Goal: Find specific page/section: Find specific page/section

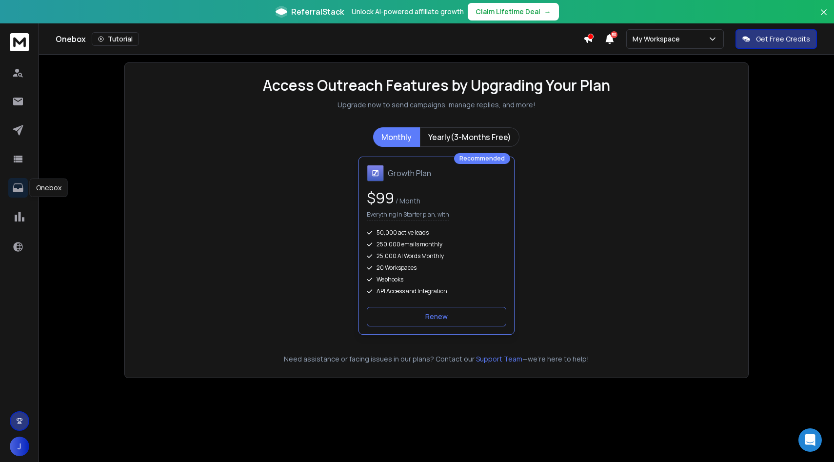
click at [16, 184] on icon at bounding box center [18, 188] width 12 height 12
click at [22, 148] on div at bounding box center [19, 161] width 22 height 197
click at [21, 136] on icon at bounding box center [18, 130] width 12 height 12
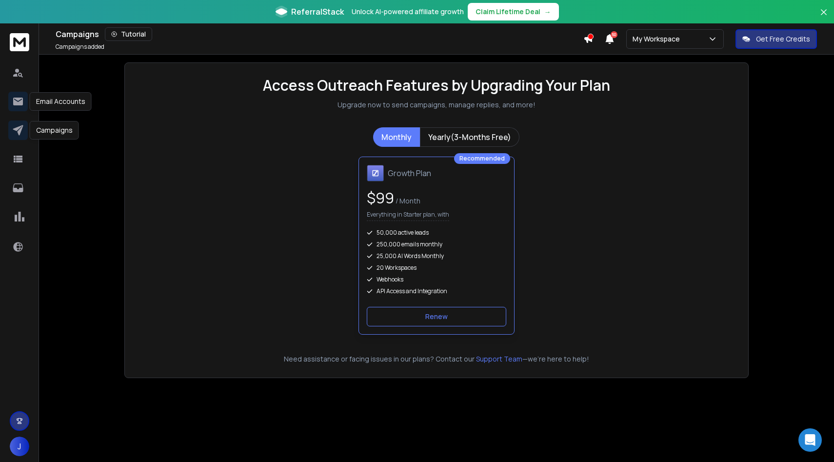
click at [20, 107] on link at bounding box center [18, 102] width 20 height 20
